Goal: Task Accomplishment & Management: Manage account settings

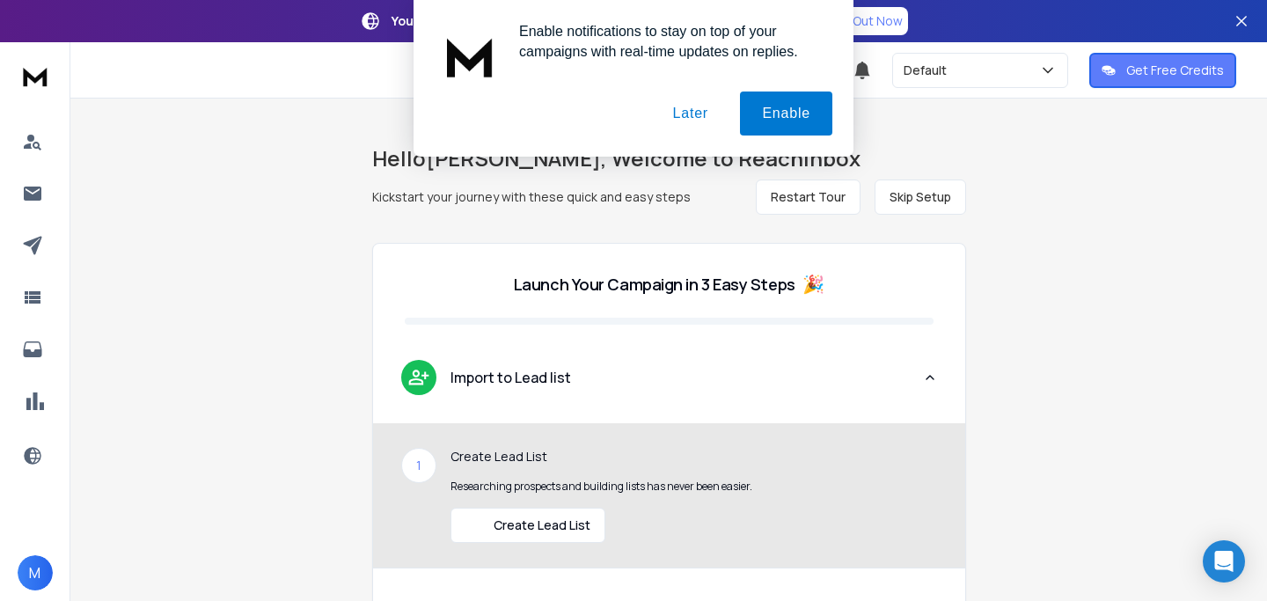
click at [695, 118] on button "Later" at bounding box center [689, 113] width 79 height 44
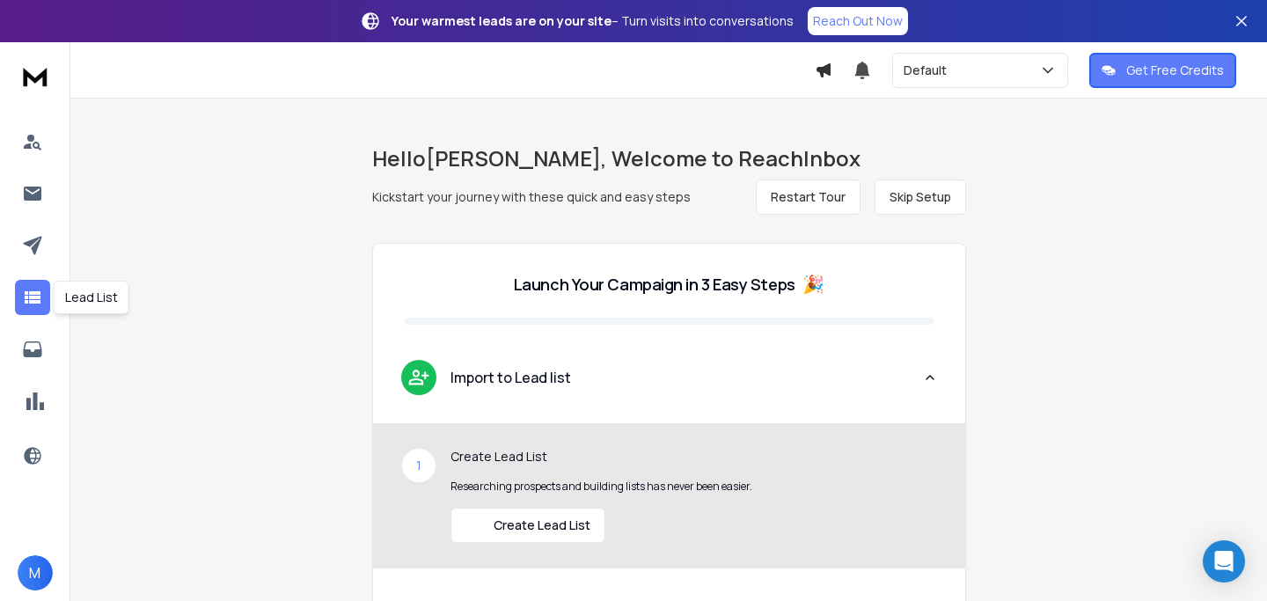
click at [23, 304] on icon at bounding box center [32, 297] width 21 height 21
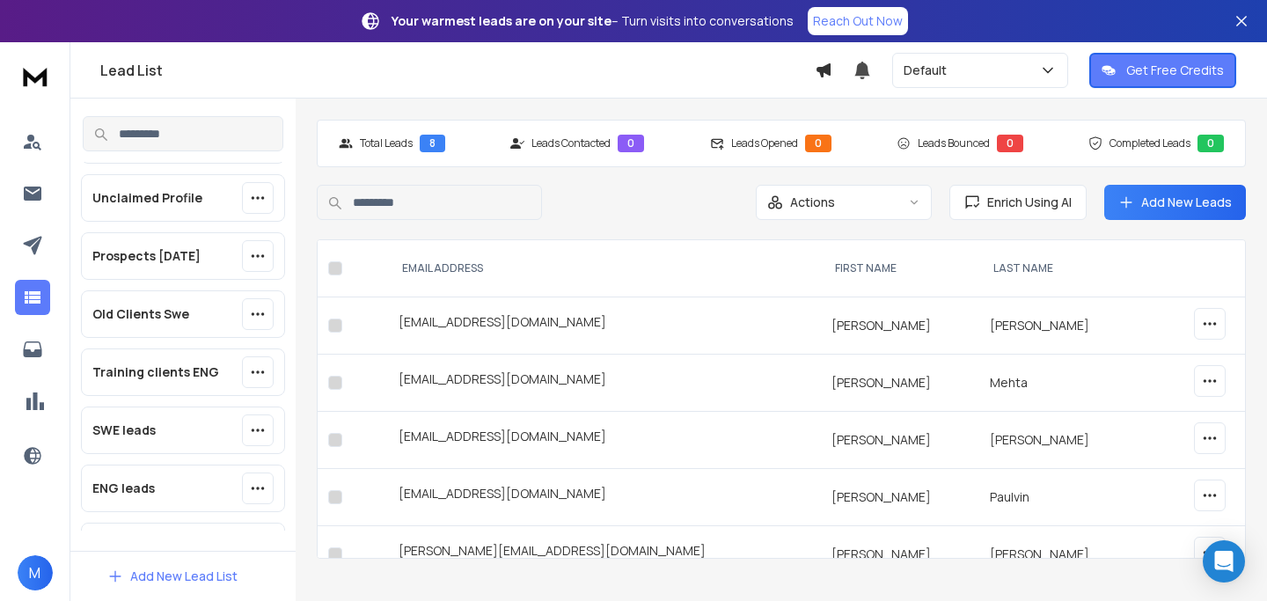
scroll to position [386, 0]
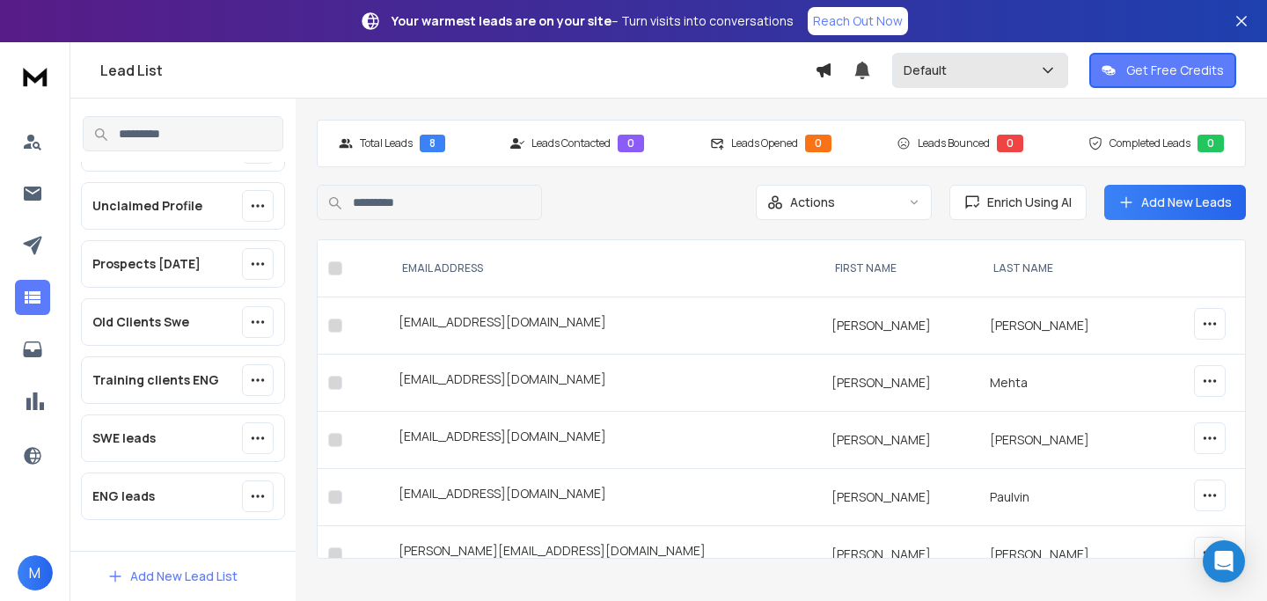
click at [968, 60] on button "Default" at bounding box center [980, 70] width 176 height 35
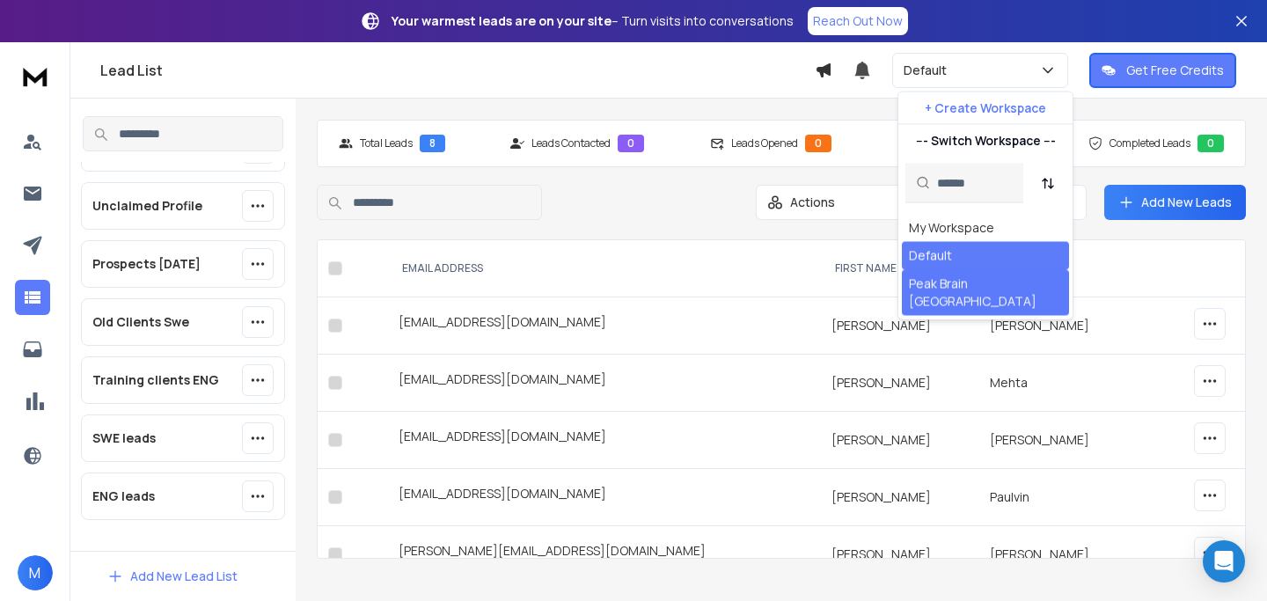
click at [953, 287] on div "Peak Brain [GEOGRAPHIC_DATA]" at bounding box center [985, 292] width 153 height 35
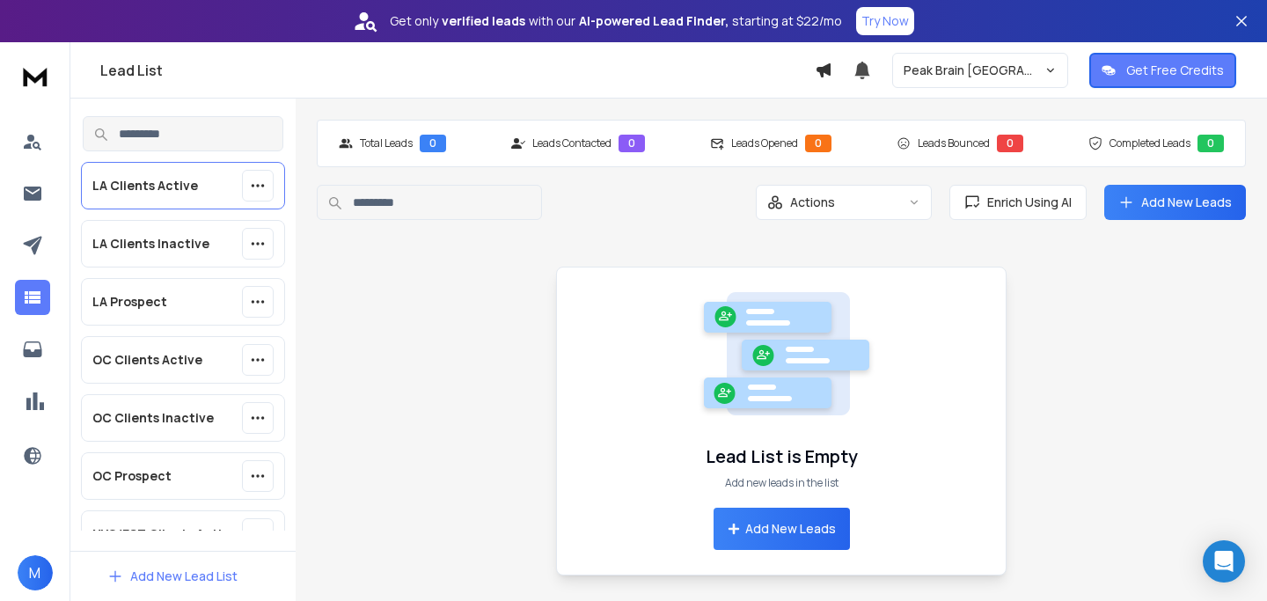
click at [198, 379] on div "OC Clients Active" at bounding box center [183, 359] width 204 height 47
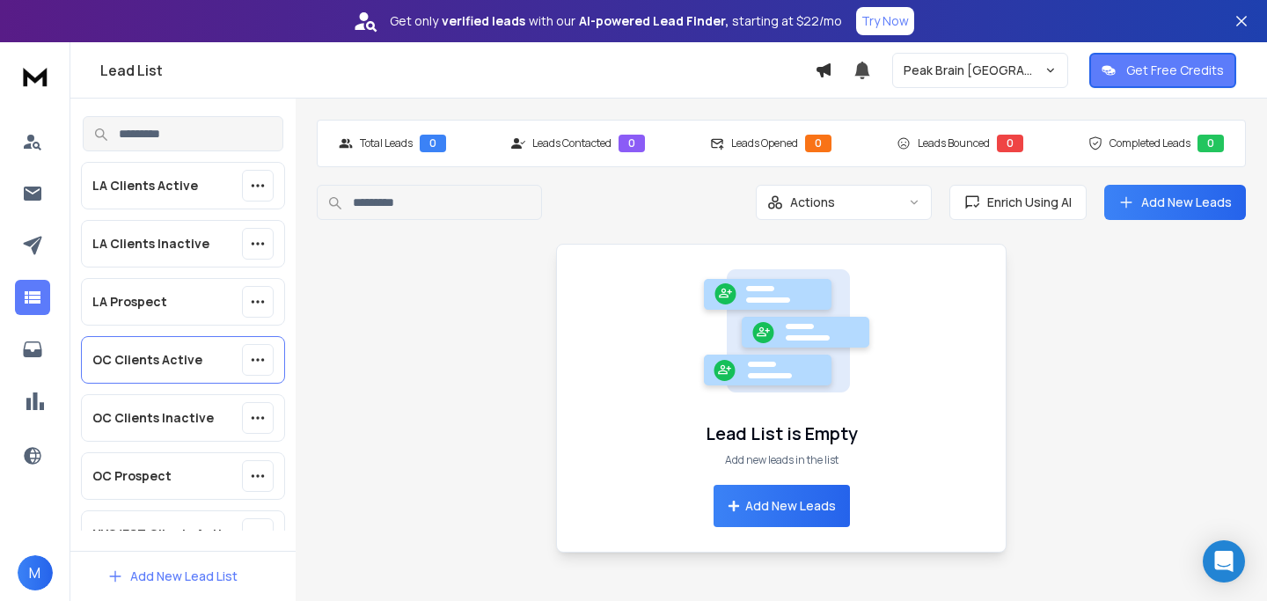
click at [153, 428] on div "OC Clients Inactive" at bounding box center [183, 417] width 204 height 47
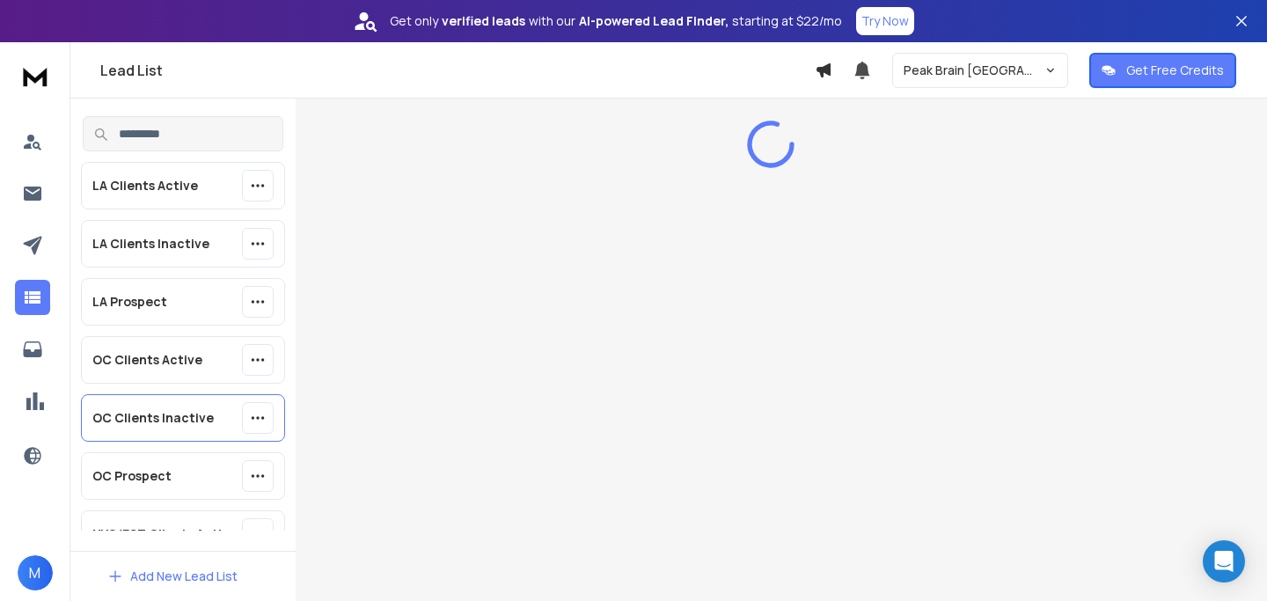
scroll to position [0, 0]
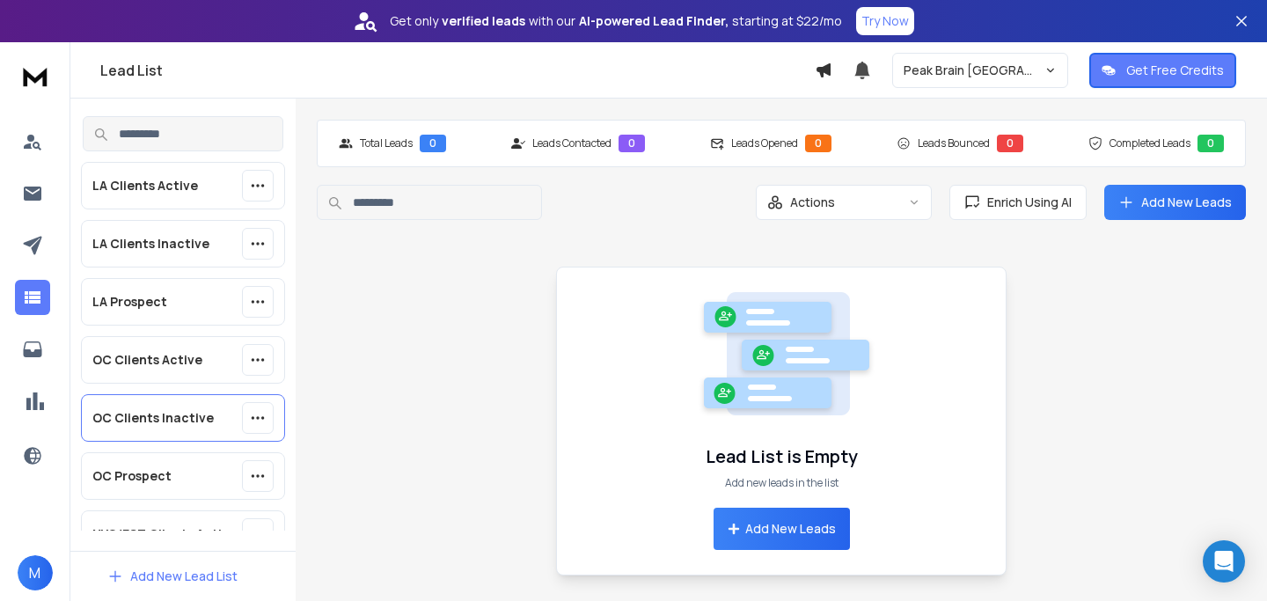
click at [148, 485] on div "OC Prospect" at bounding box center [183, 475] width 204 height 47
click at [142, 255] on div "LA Clients Inactive" at bounding box center [183, 243] width 204 height 47
click at [145, 289] on div "LA Prospect" at bounding box center [183, 301] width 204 height 47
click at [142, 198] on div "LA Clients Active" at bounding box center [183, 185] width 204 height 47
